Goal: Navigation & Orientation: Understand site structure

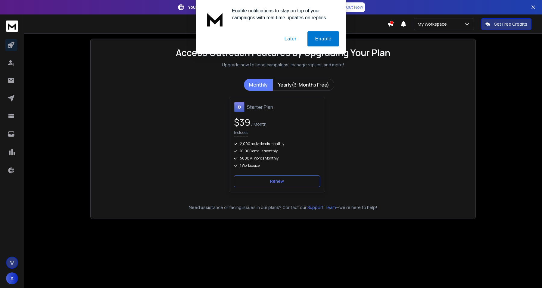
click at [287, 41] on button "Later" at bounding box center [290, 38] width 27 height 15
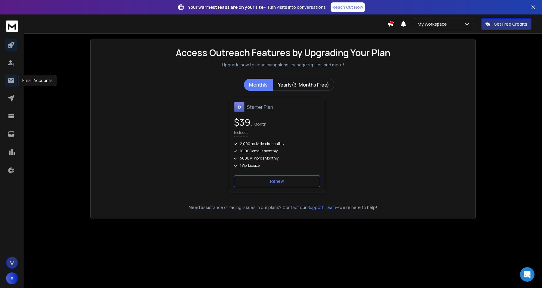
click at [12, 78] on icon at bounding box center [11, 80] width 6 height 5
click at [10, 99] on icon at bounding box center [11, 98] width 7 height 7
click at [8, 114] on icon at bounding box center [11, 115] width 7 height 7
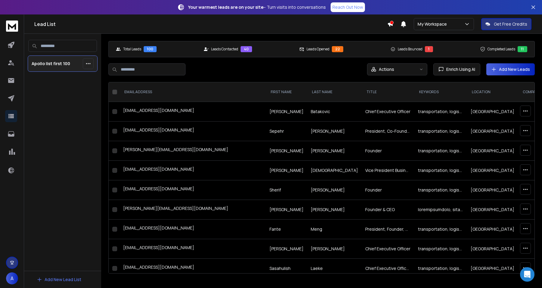
click at [148, 48] on div "100" at bounding box center [150, 49] width 13 height 6
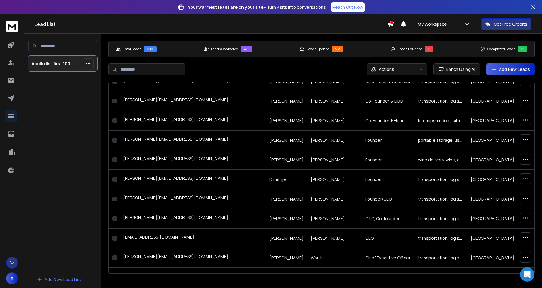
scroll to position [1504, 0]
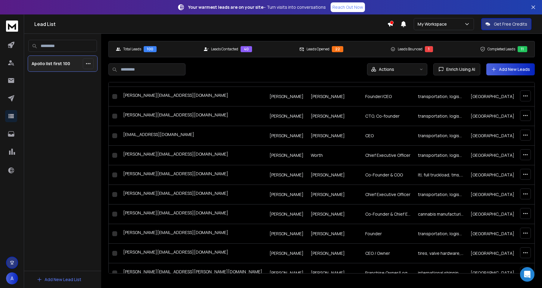
click at [247, 48] on div "40" at bounding box center [246, 49] width 11 height 6
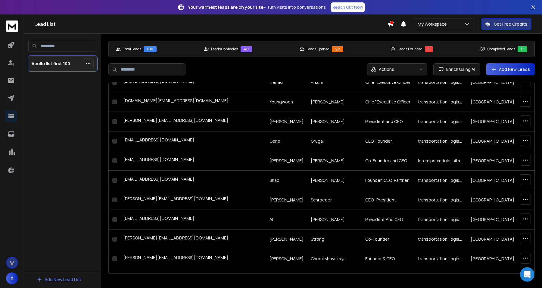
click at [525, 47] on div "11" at bounding box center [523, 49] width 10 height 6
click at [74, 64] on div "Apollo list first 100" at bounding box center [63, 63] width 70 height 16
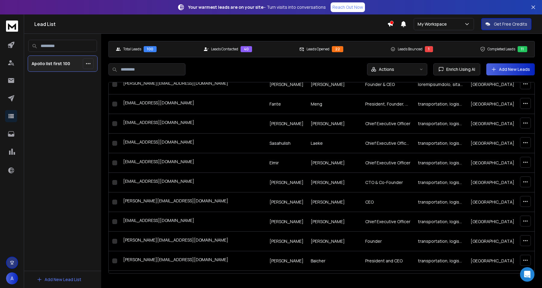
scroll to position [0, 0]
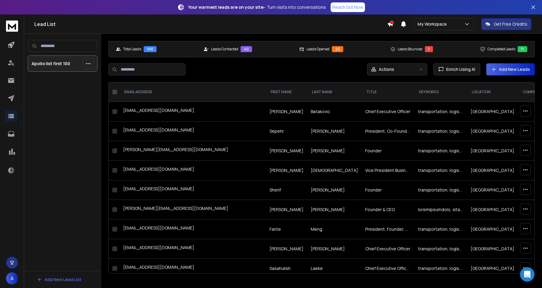
click at [523, 48] on div "11" at bounding box center [523, 49] width 10 height 6
click at [11, 112] on icon at bounding box center [11, 115] width 7 height 7
click at [62, 64] on p "Apollo list first 100" at bounding box center [51, 64] width 39 height 6
click at [14, 115] on icon at bounding box center [10, 116] width 5 height 4
click at [11, 98] on icon at bounding box center [11, 98] width 6 height 6
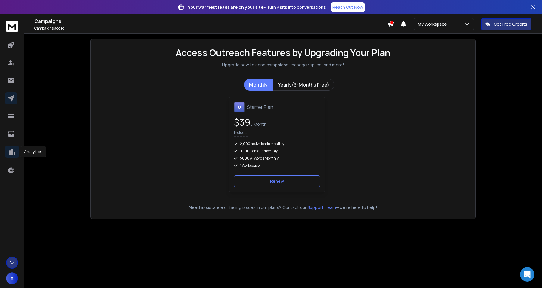
click at [12, 150] on icon at bounding box center [12, 152] width 6 height 6
click at [11, 150] on icon at bounding box center [12, 151] width 9 height 9
click at [12, 146] on link at bounding box center [12, 152] width 14 height 14
click at [12, 116] on icon at bounding box center [10, 116] width 5 height 4
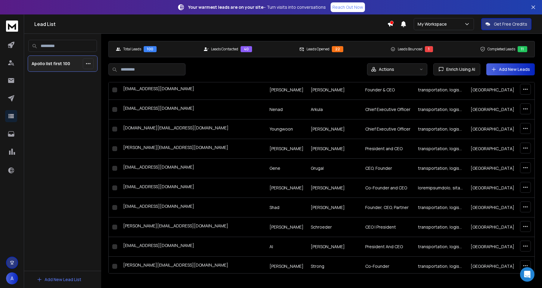
scroll to position [1792, 0]
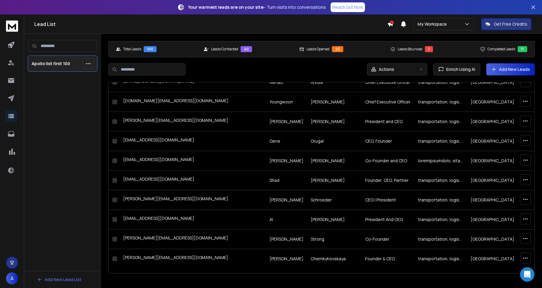
click at [507, 51] on p "Completed Leads" at bounding box center [502, 49] width 28 height 5
click at [15, 99] on link at bounding box center [11, 98] width 12 height 12
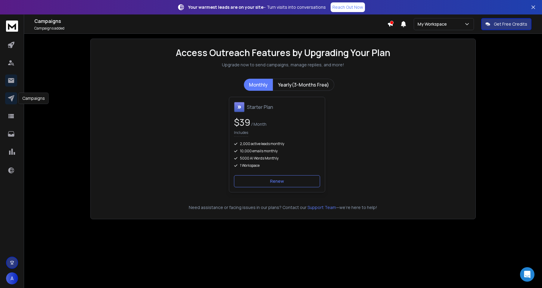
click at [10, 79] on icon at bounding box center [11, 80] width 6 height 5
click at [11, 80] on icon at bounding box center [11, 80] width 7 height 7
click at [14, 67] on link at bounding box center [11, 63] width 12 height 12
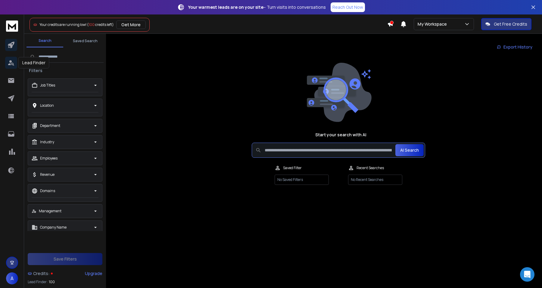
click at [10, 46] on icon at bounding box center [11, 45] width 7 height 7
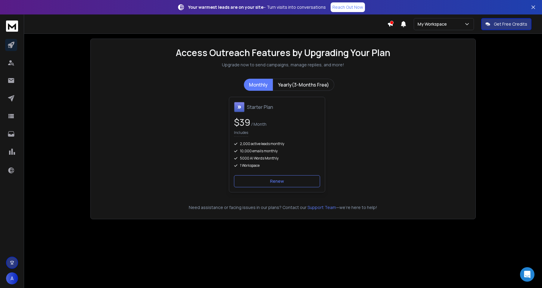
click at [8, 25] on img at bounding box center [12, 25] width 12 height 11
